Goal: Task Accomplishment & Management: Manage account settings

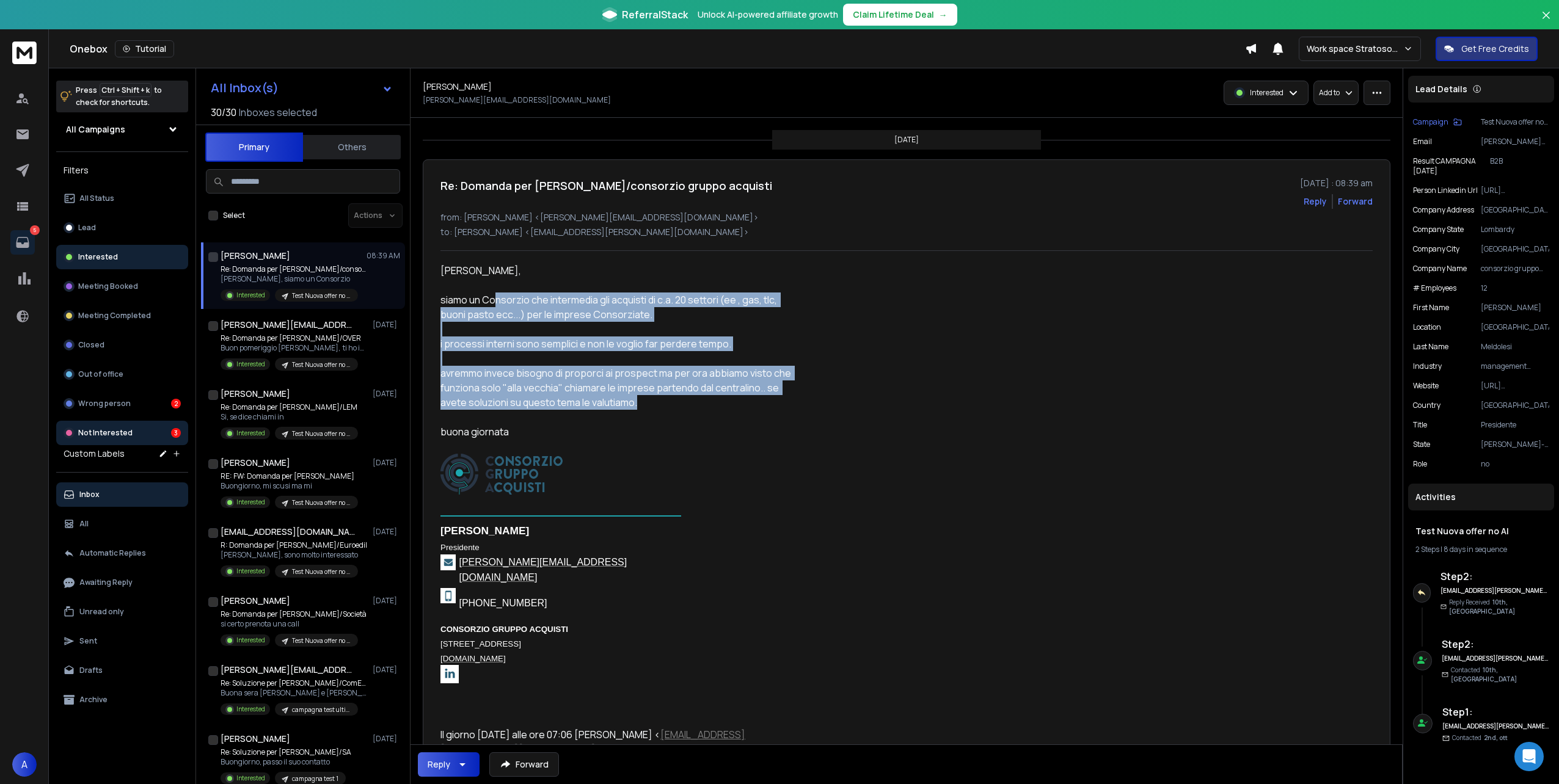
click at [115, 433] on p "Not Interested" at bounding box center [106, 433] width 55 height 10
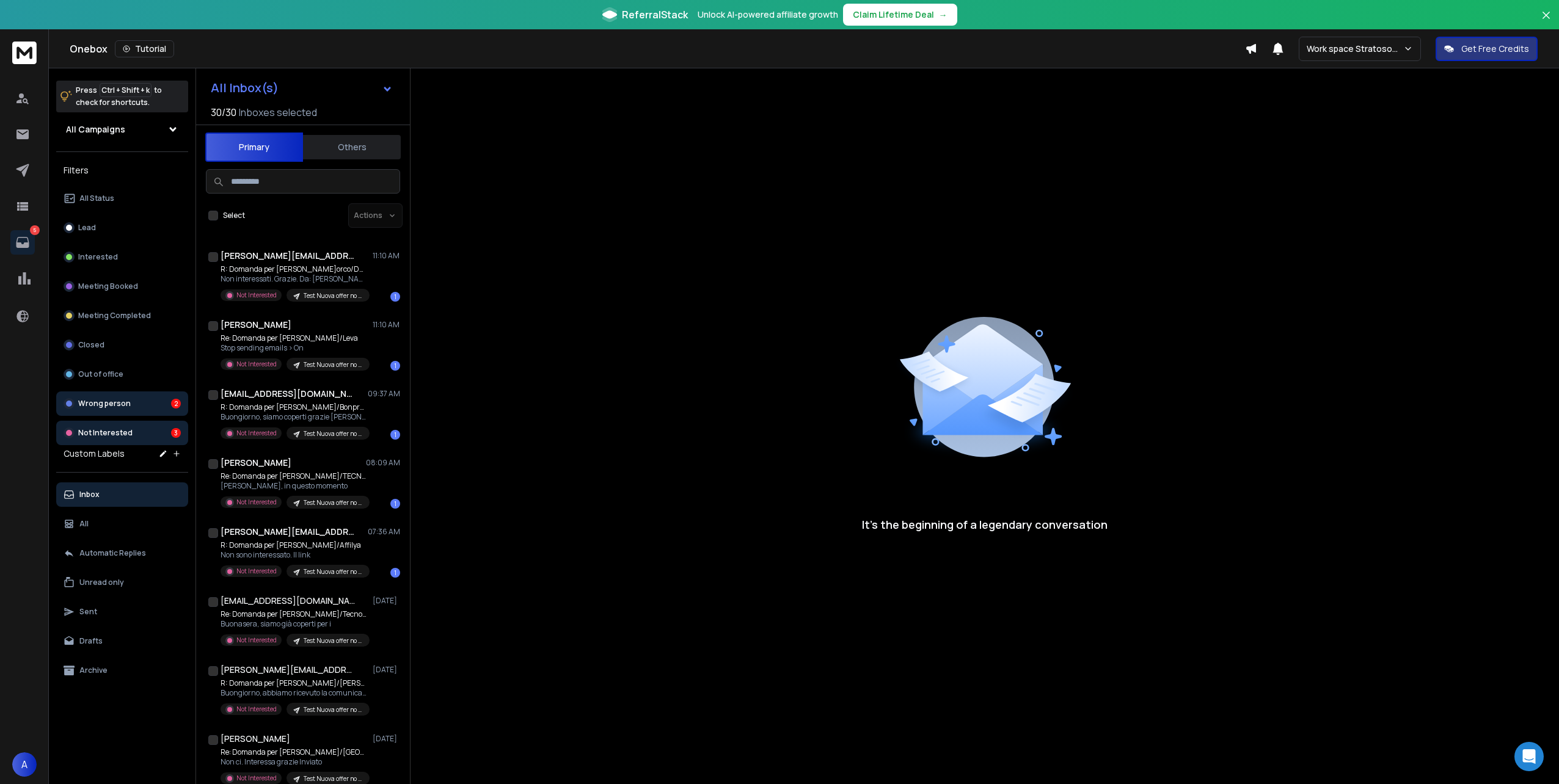
click at [117, 411] on button "Wrong person 2" at bounding box center [122, 404] width 132 height 24
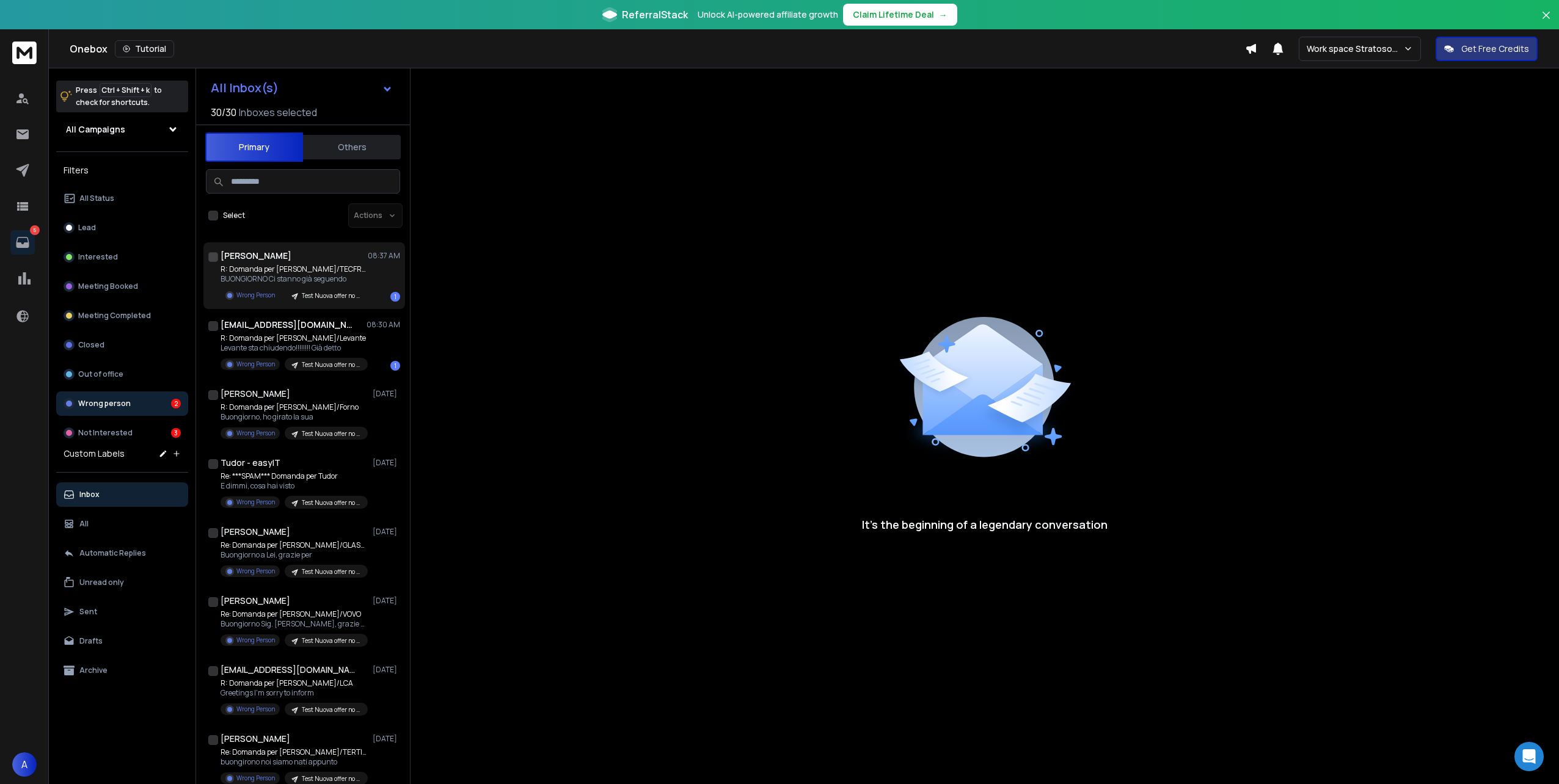
click at [293, 267] on p "R: Domanda per [PERSON_NAME]/TECFRIGO" at bounding box center [293, 269] width 147 height 10
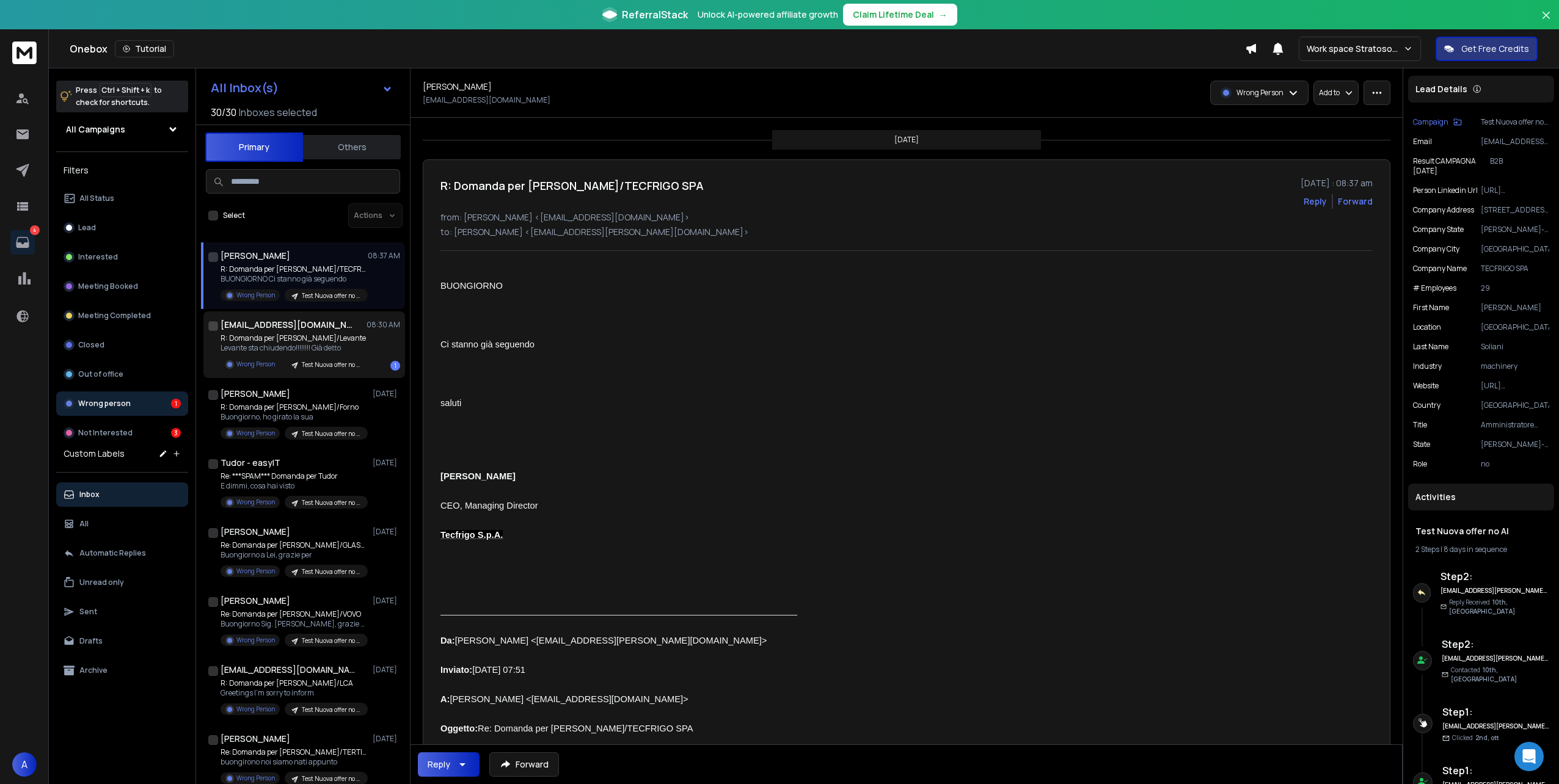
click at [313, 333] on p "R: Domanda per [PERSON_NAME]/Levante" at bounding box center [293, 338] width 147 height 10
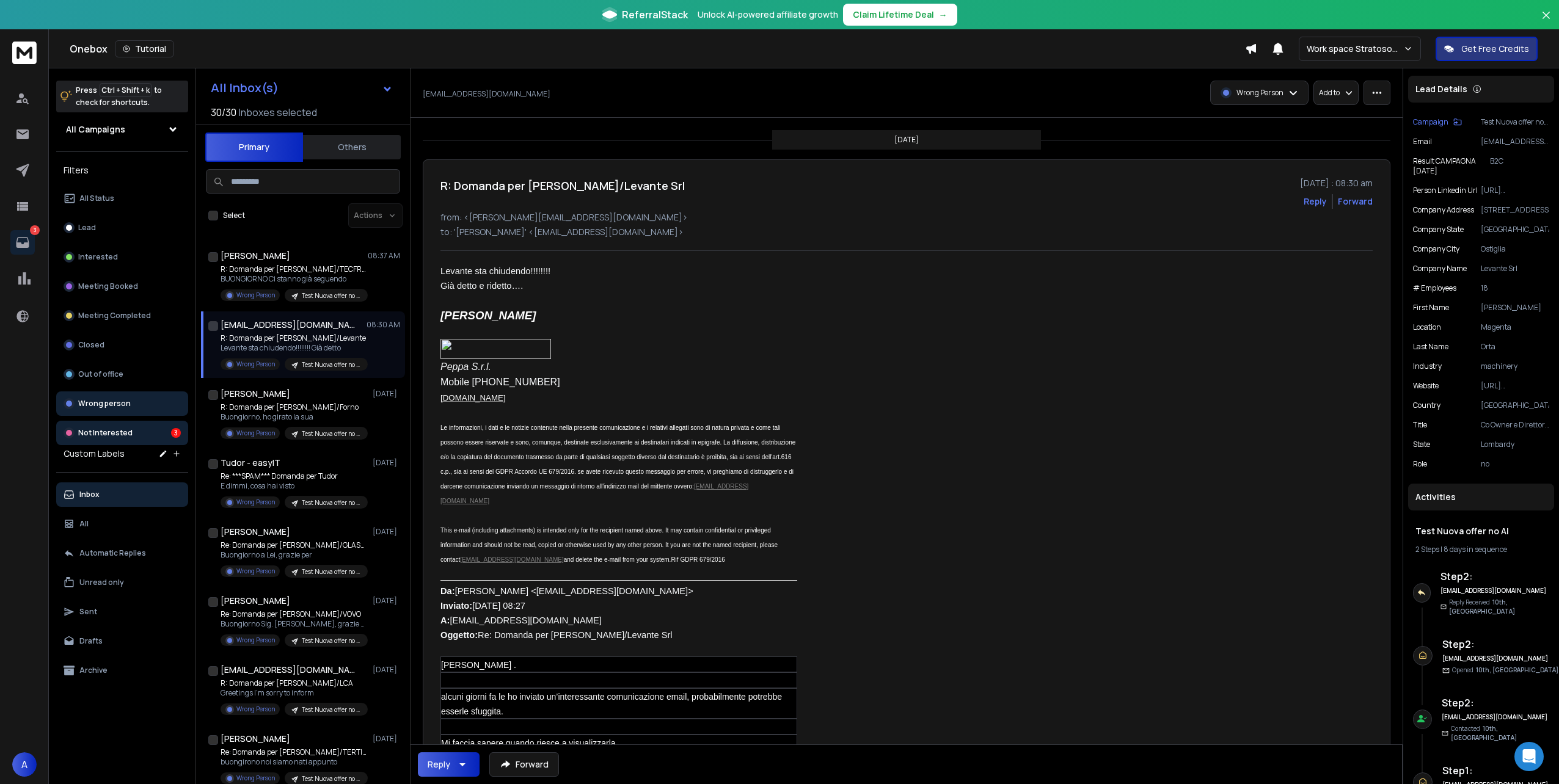
click at [109, 436] on p "Not Interested" at bounding box center [106, 433] width 55 height 10
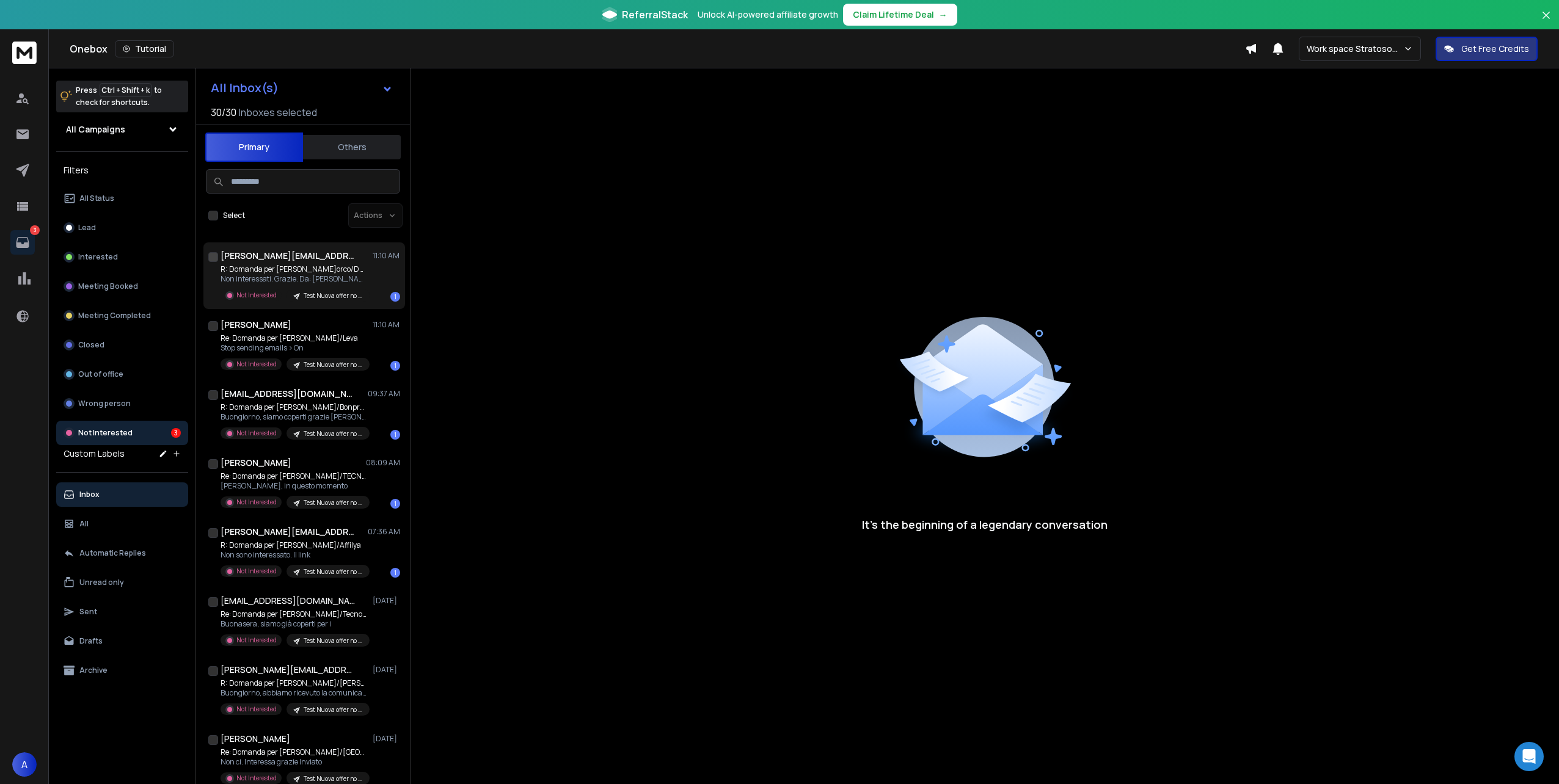
click at [237, 262] on div "[PERSON_NAME][EMAIL_ADDRESS][DOMAIN_NAME][PERSON_NAME] 11:10 AM R: Domanda per …" at bounding box center [310, 276] width 179 height 52
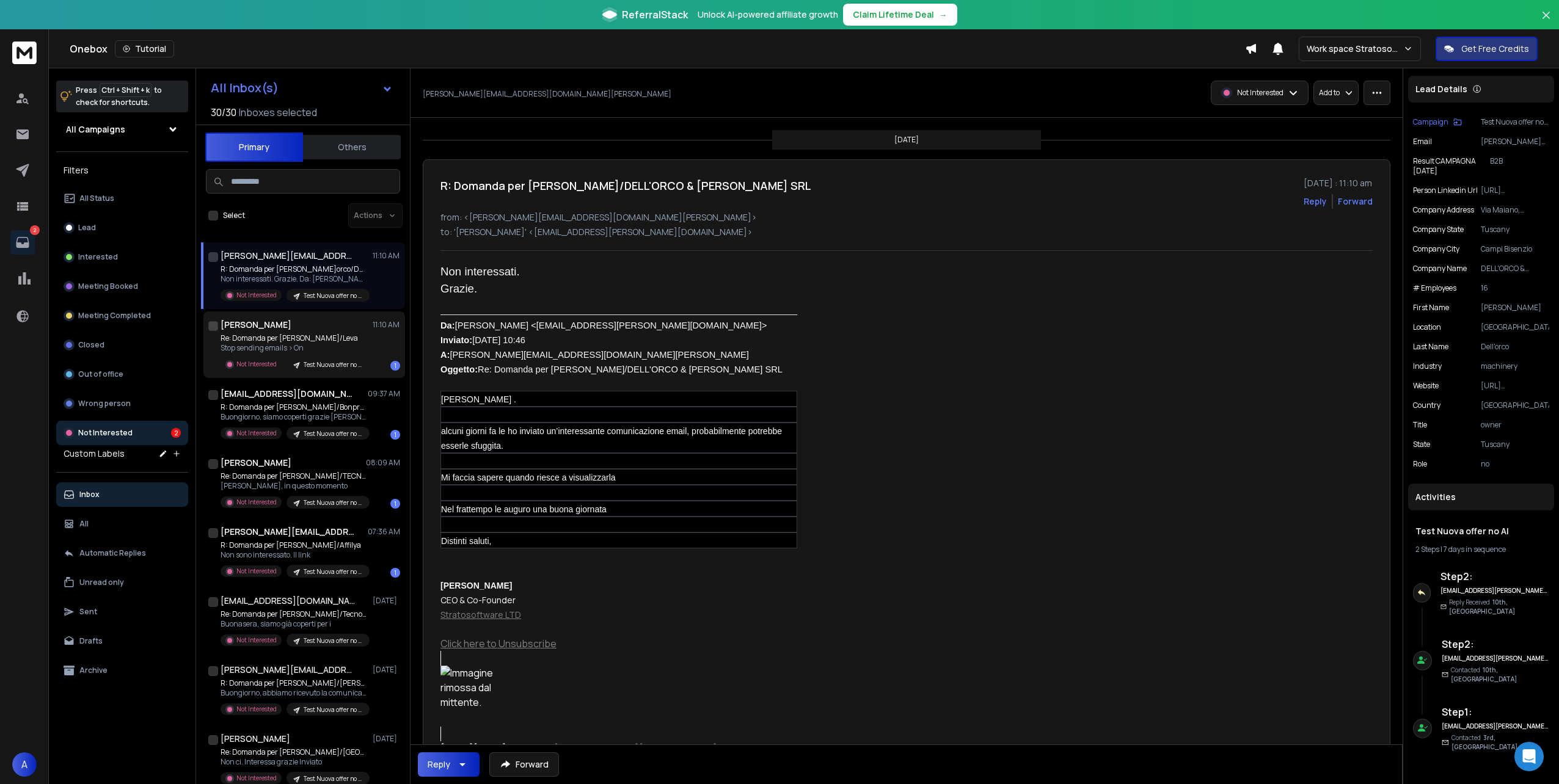
click at [248, 329] on h1 "[PERSON_NAME]" at bounding box center [255, 325] width 71 height 12
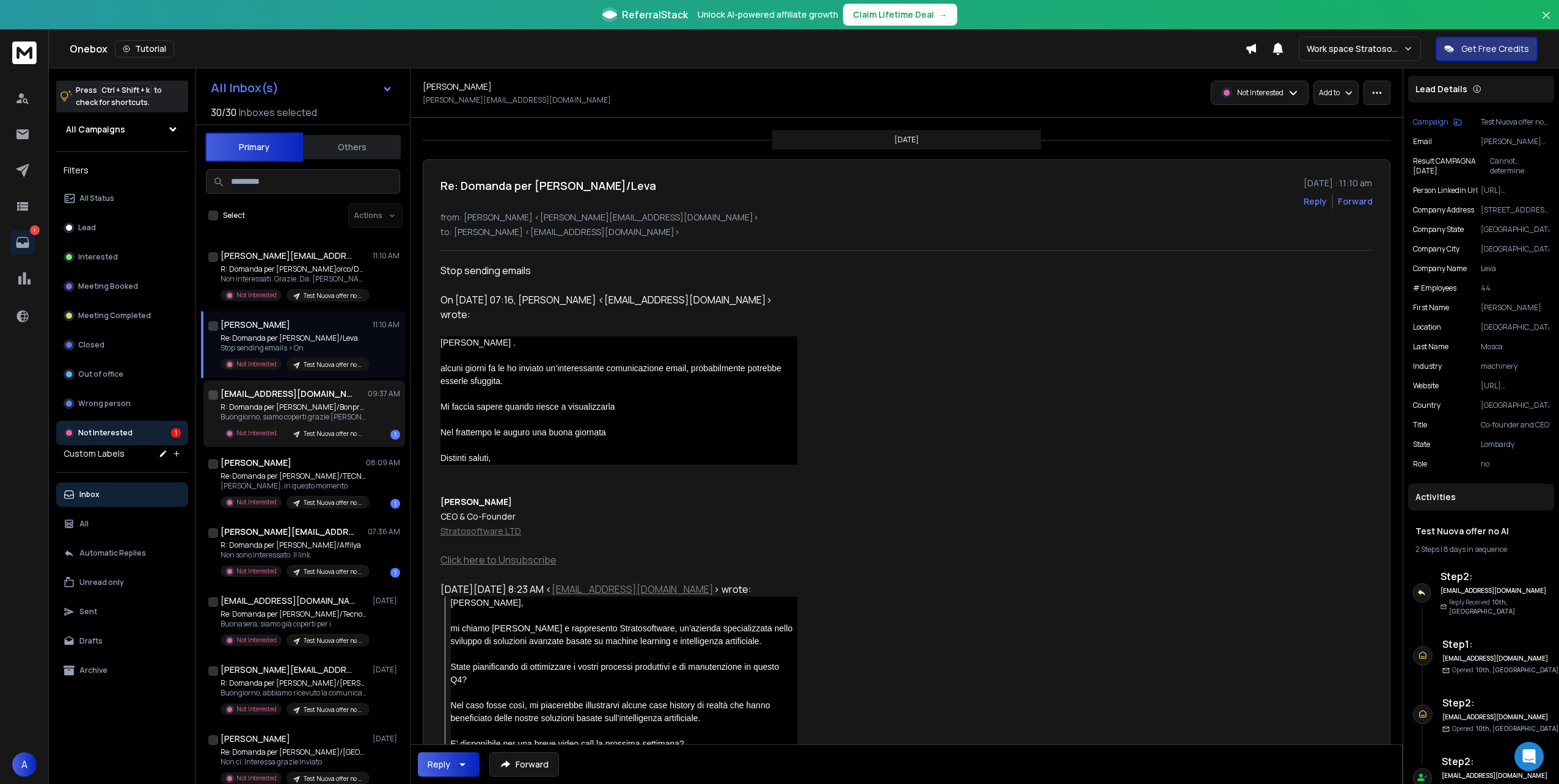
click at [285, 401] on div "[EMAIL_ADDRESS][DOMAIN_NAME] 09:37 AM R: Domanda per [PERSON_NAME]/[PERSON_NAME…" at bounding box center [310, 414] width 179 height 52
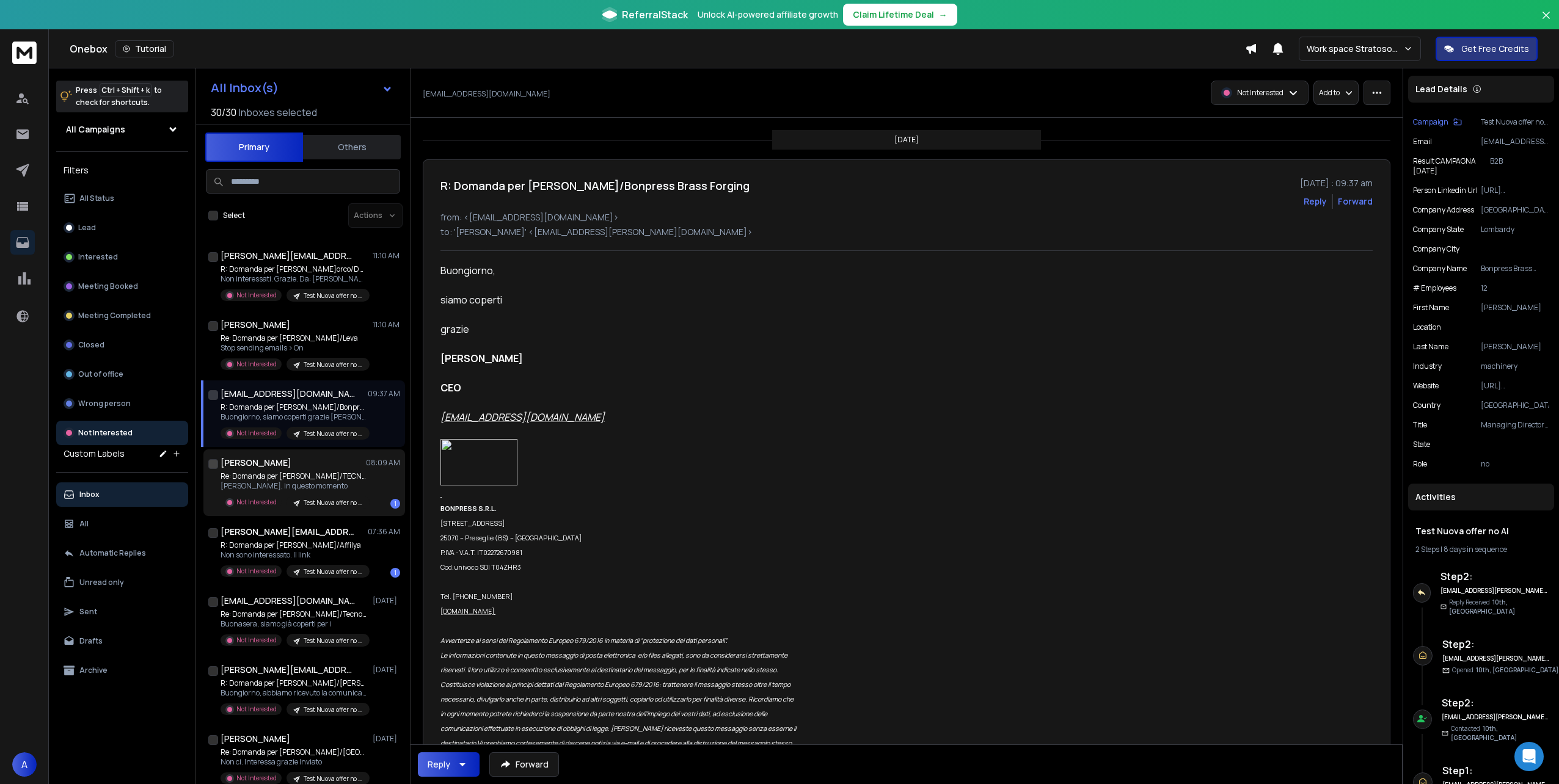
click at [279, 473] on p "Re: Domanda per [PERSON_NAME]/TECNOCARRELLI" at bounding box center [293, 476] width 147 height 10
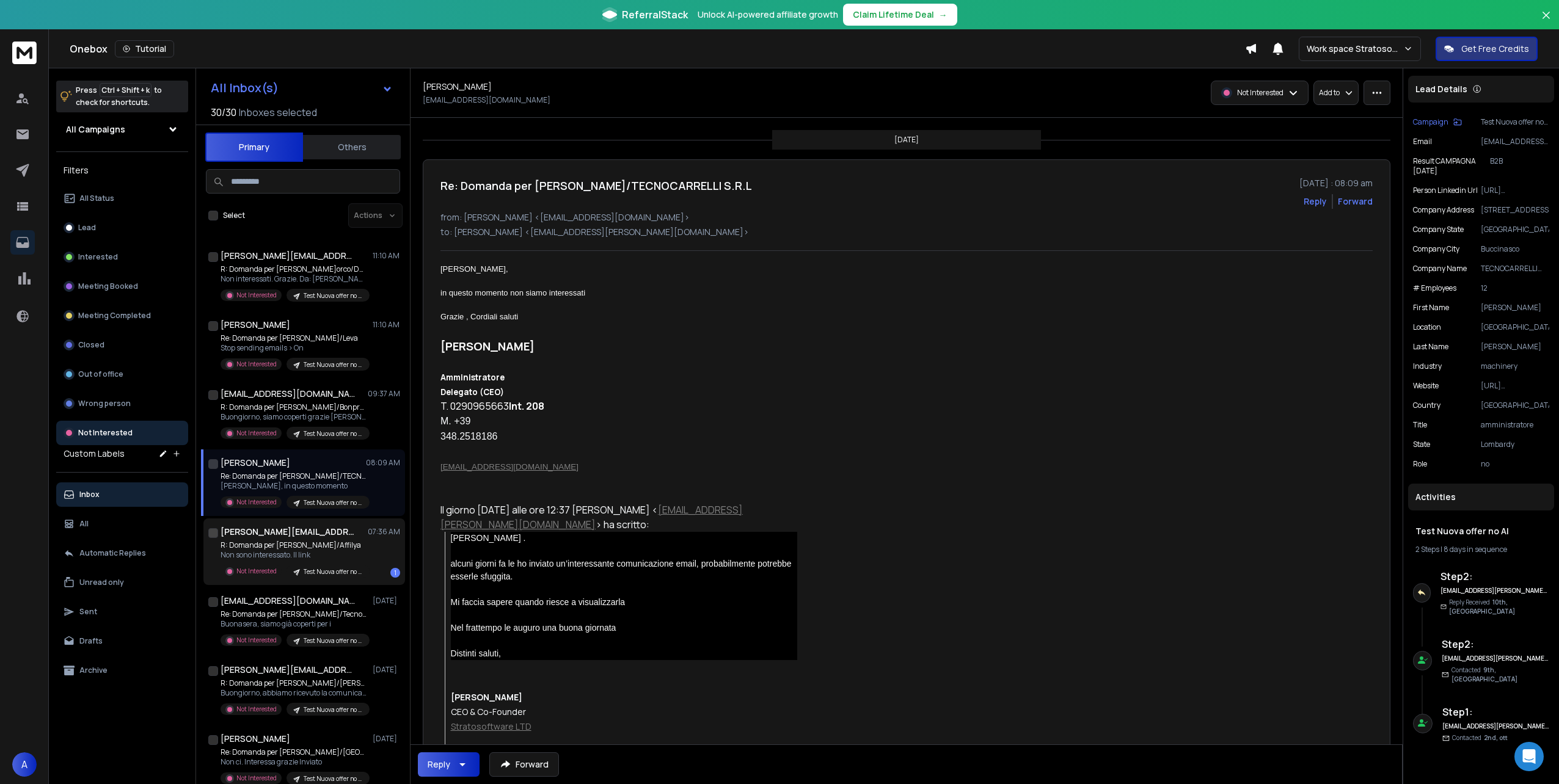
click at [291, 537] on h1 "[PERSON_NAME][EMAIL_ADDRESS][DOMAIN_NAME]" at bounding box center [287, 532] width 134 height 12
